Goal: Communication & Community: Answer question/provide support

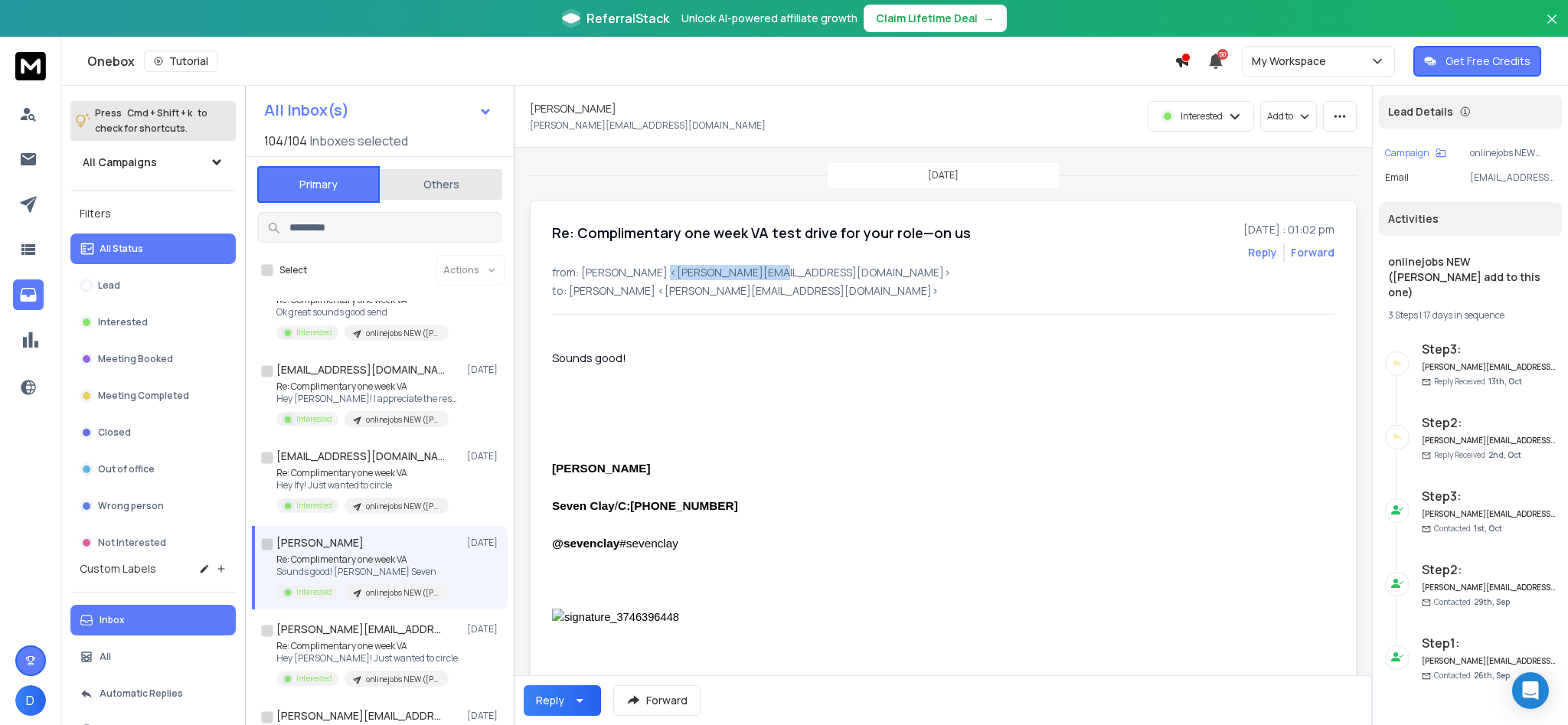
scroll to position [3, 0]
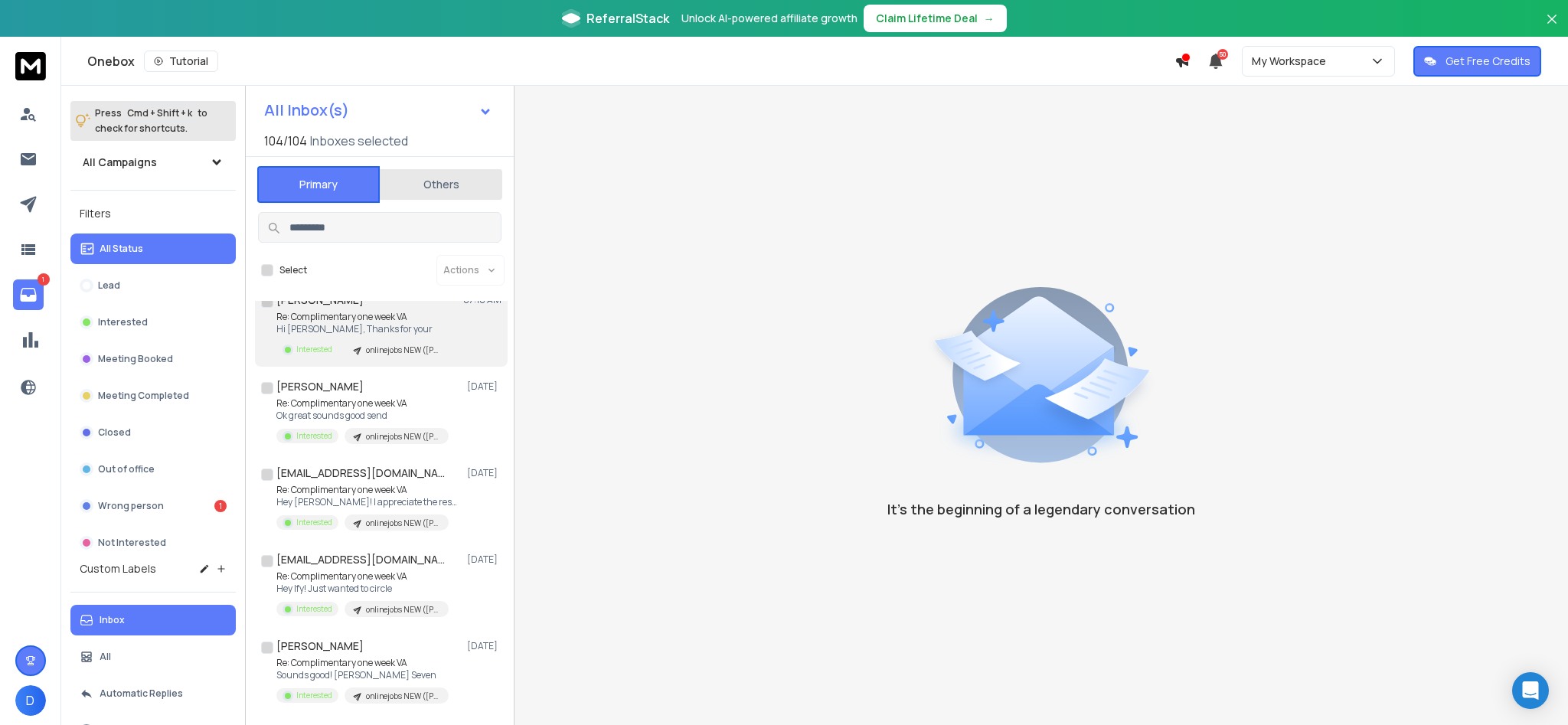
scroll to position [115, 0]
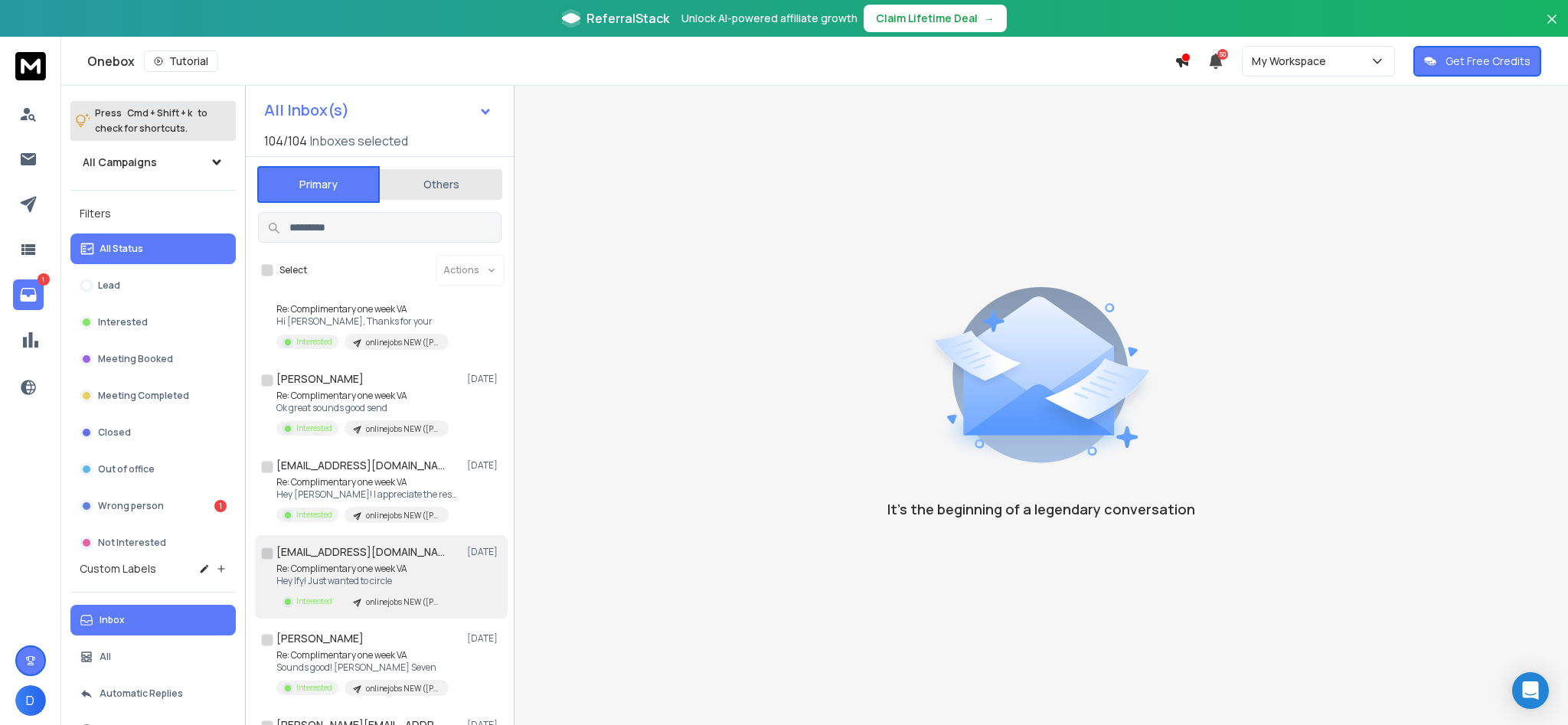
click at [360, 570] on p "Re: Complimentary one week VA" at bounding box center [362, 568] width 172 height 12
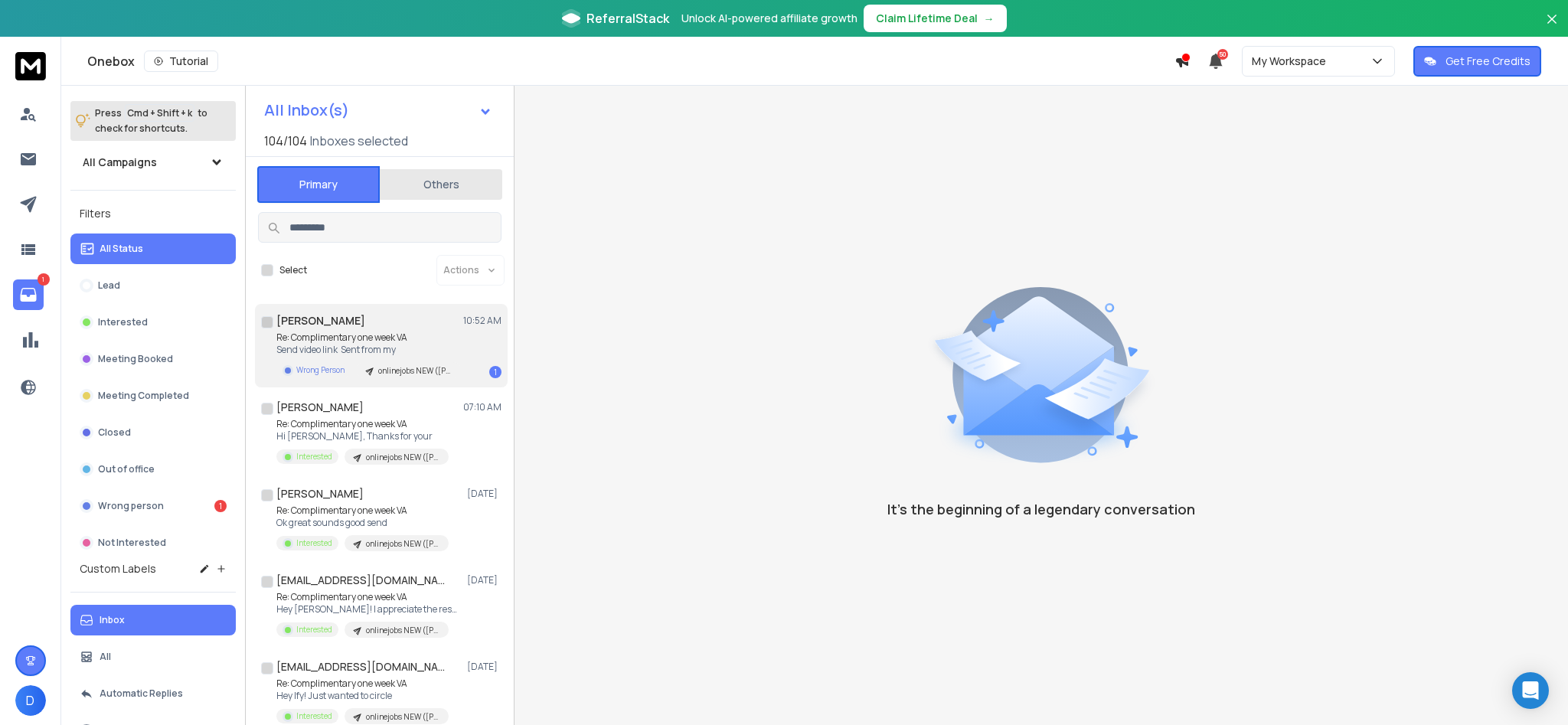
click at [369, 355] on p "Send video link Sent from my" at bounding box center [368, 350] width 184 height 12
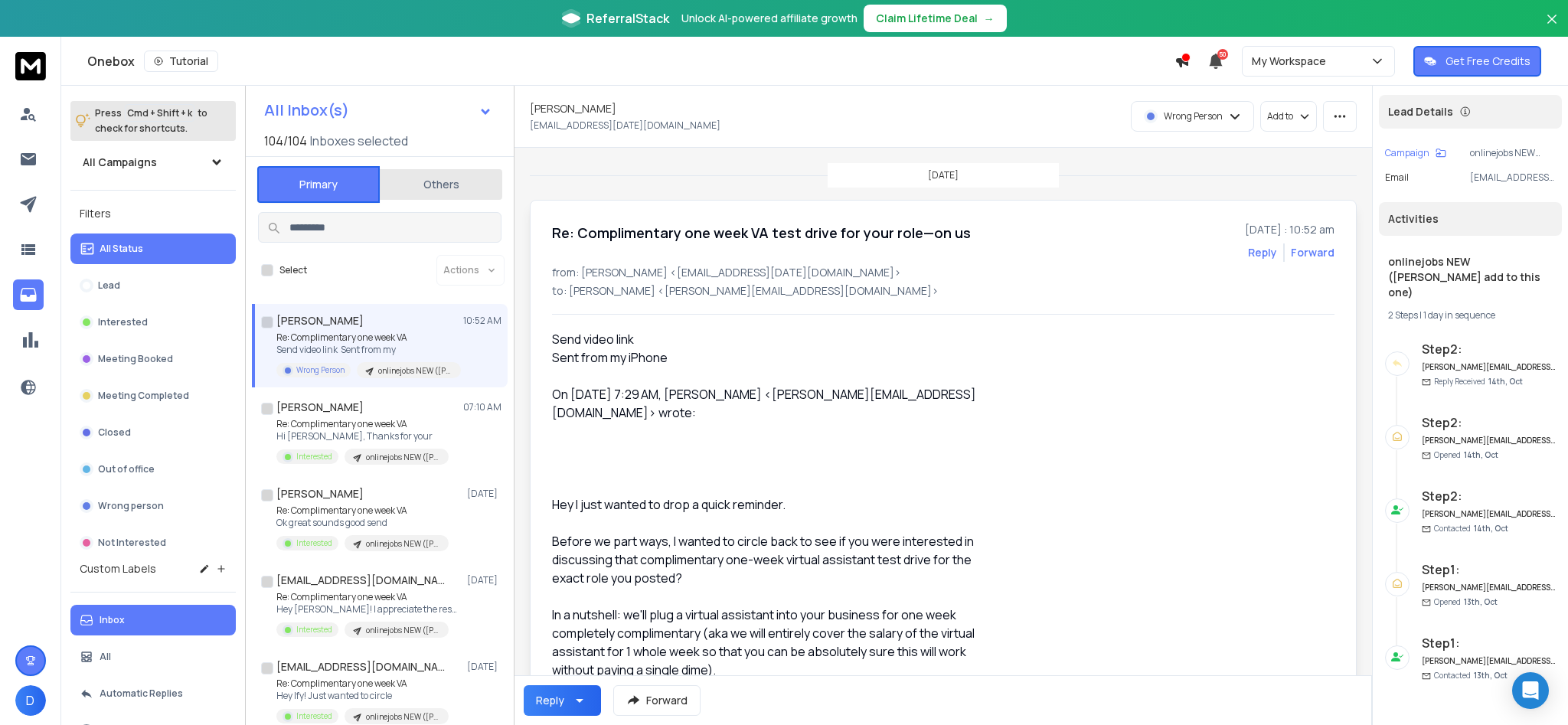
click at [1232, 118] on icon at bounding box center [1235, 116] width 12 height 12
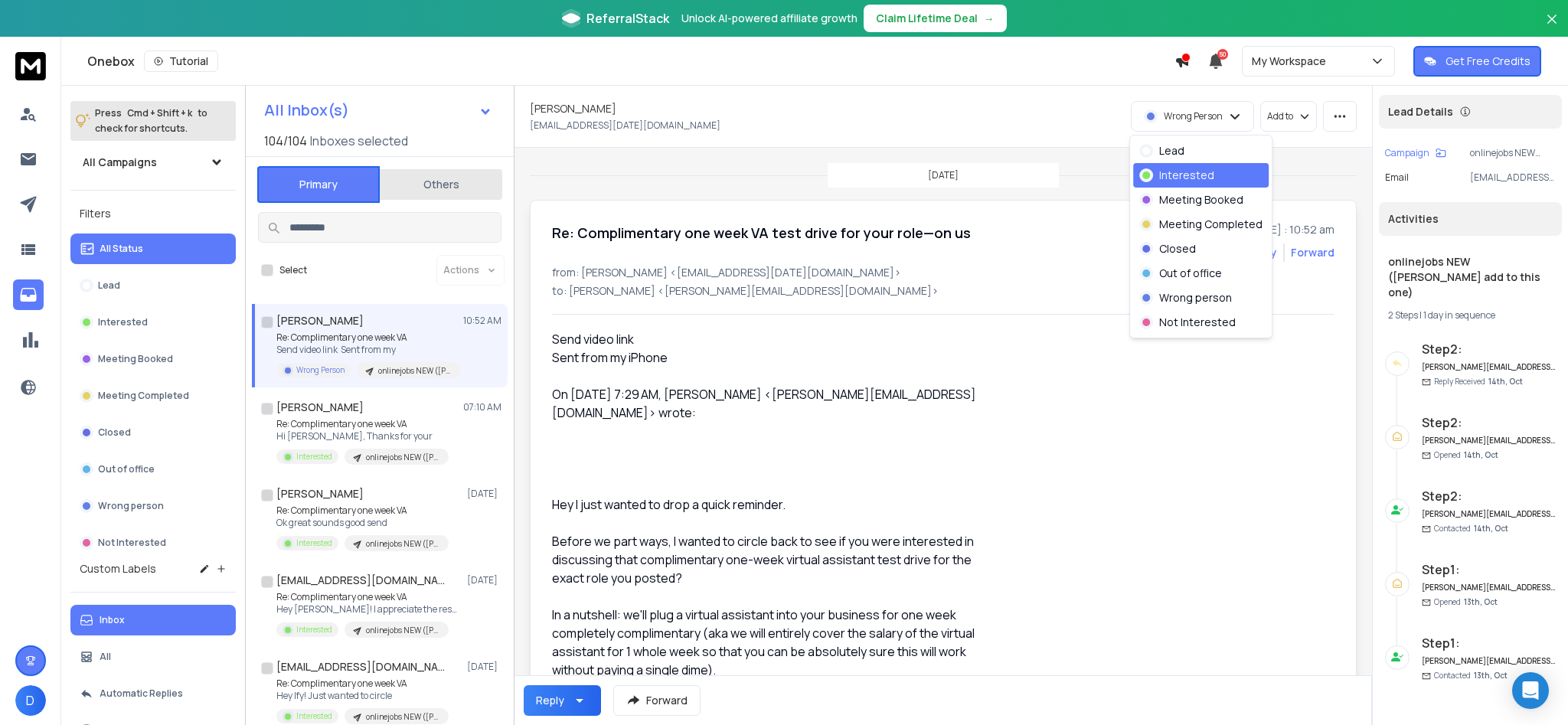
click at [1204, 180] on p "Interested" at bounding box center [1187, 175] width 55 height 16
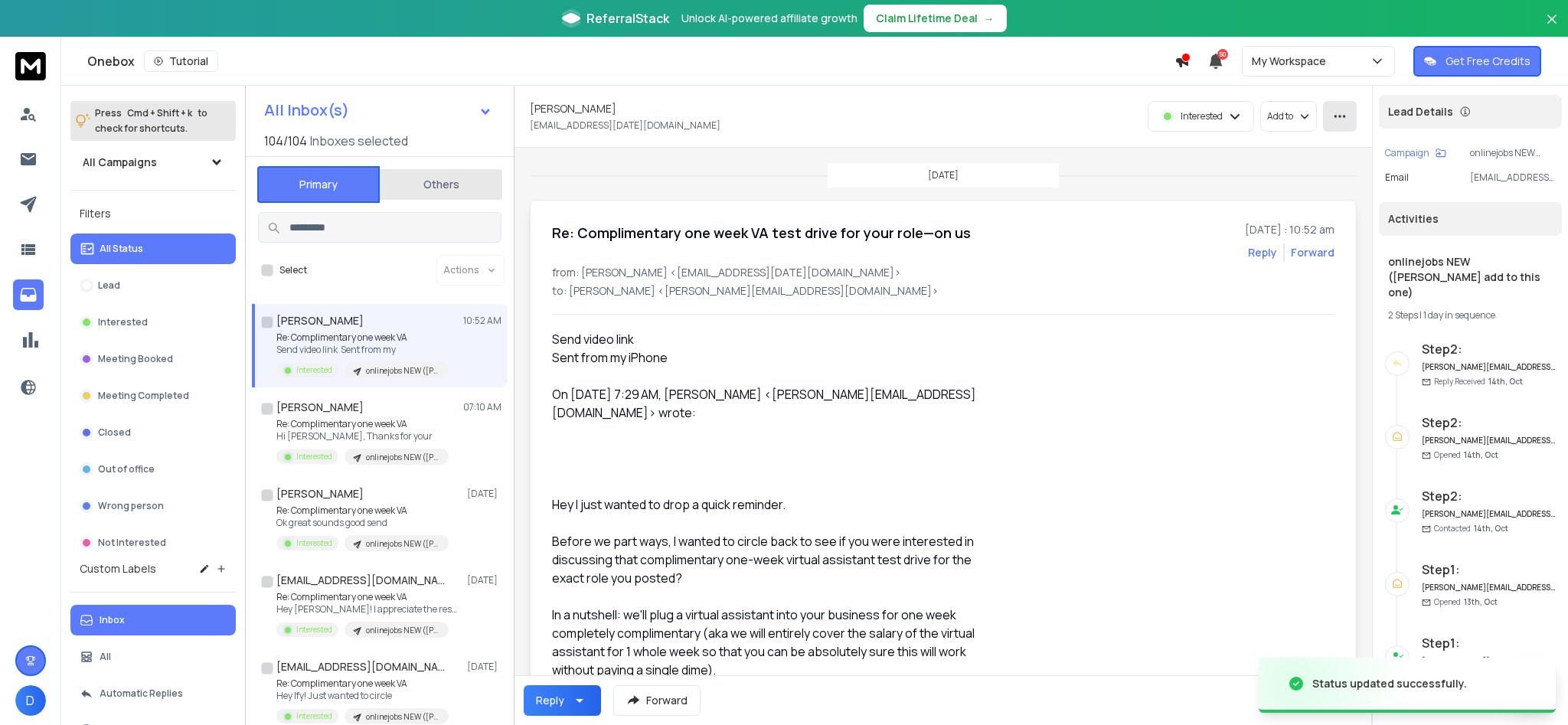
click at [1344, 115] on icon "button" at bounding box center [1339, 116] width 14 height 14
click at [1312, 153] on div "Mark as unread" at bounding box center [1300, 151] width 98 height 16
